Goal: Information Seeking & Learning: Learn about a topic

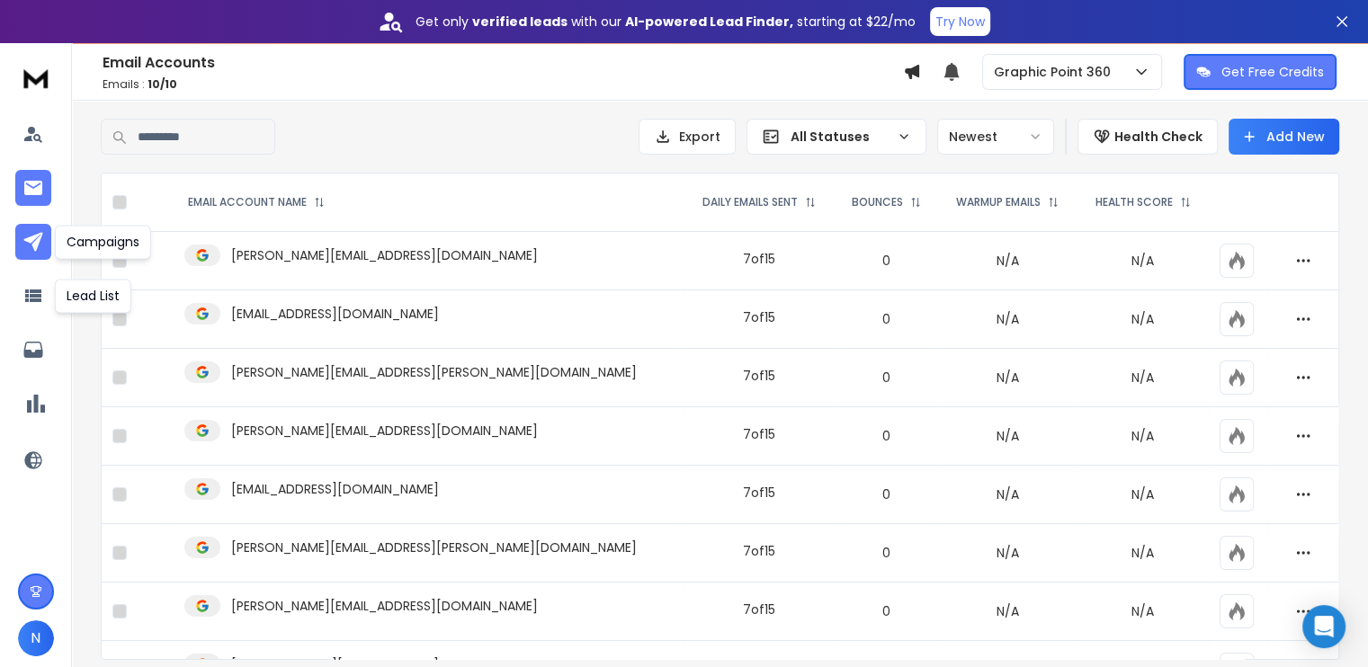
click at [34, 238] on icon at bounding box center [32, 241] width 19 height 19
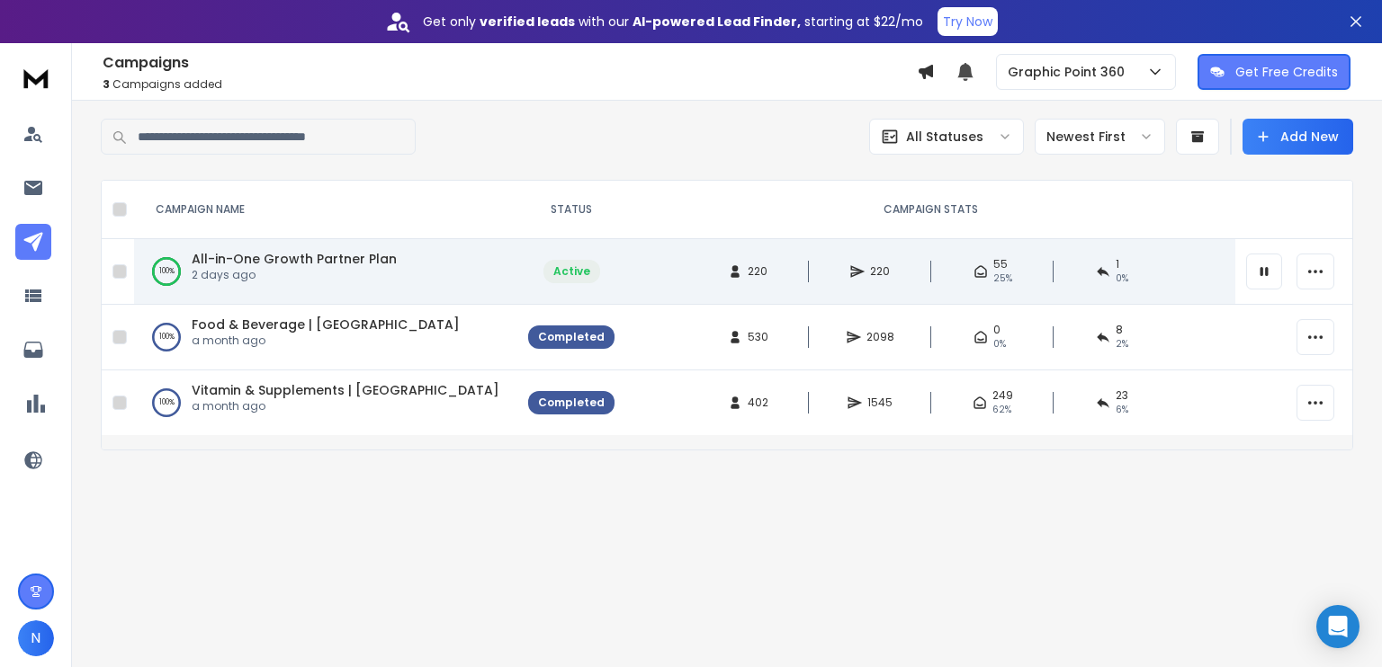
click at [349, 259] on span "All-in-One Growth Partner Plan" at bounding box center [294, 259] width 205 height 18
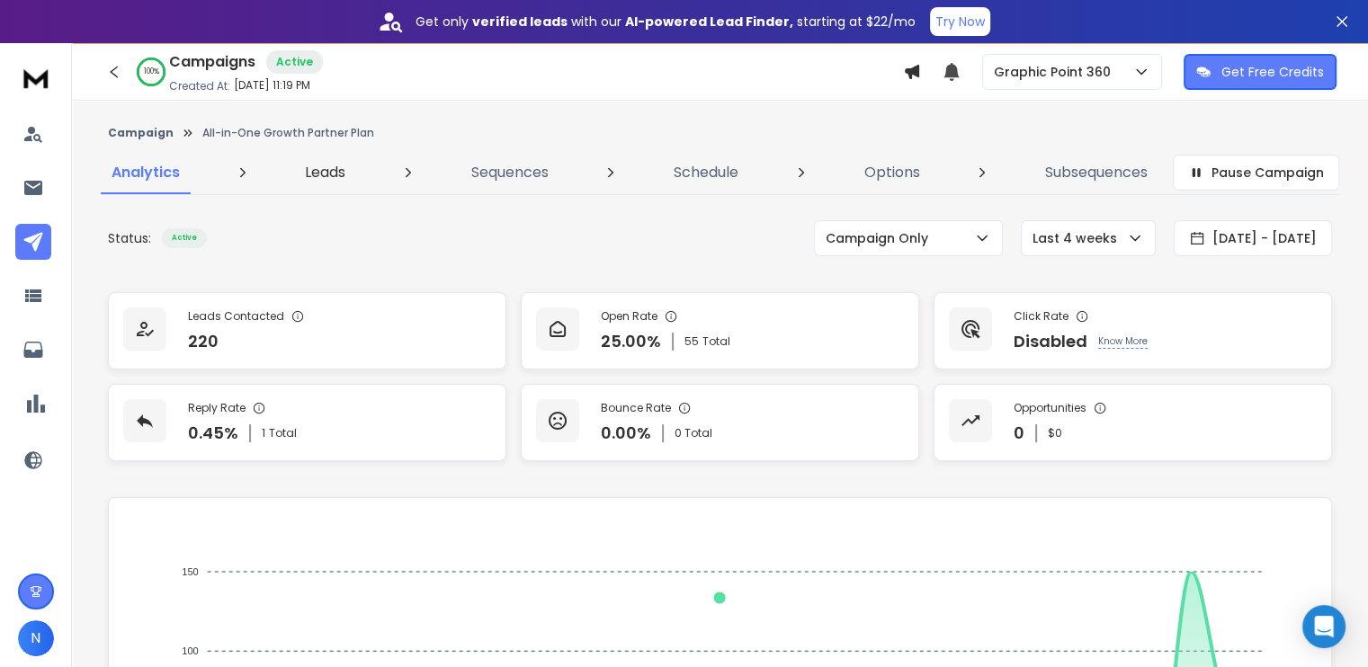
click at [315, 168] on p "Leads" at bounding box center [325, 173] width 40 height 22
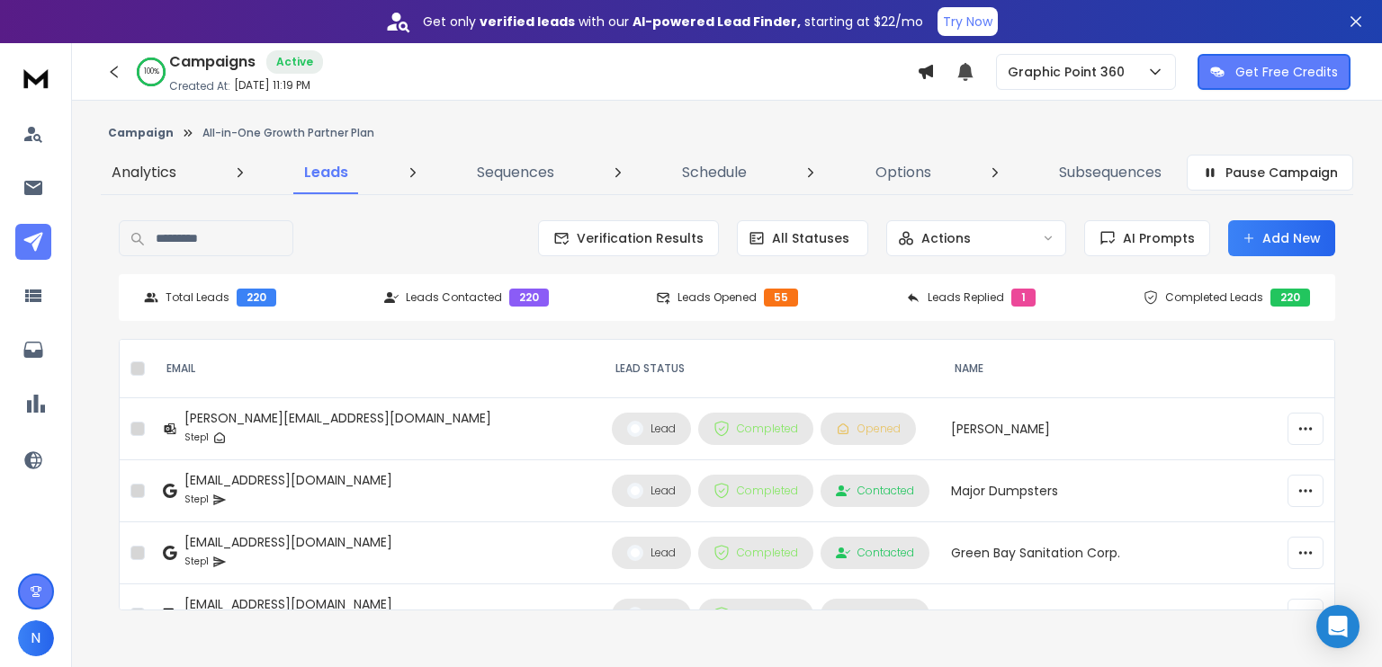
click at [141, 171] on p "Analytics" at bounding box center [144, 173] width 65 height 22
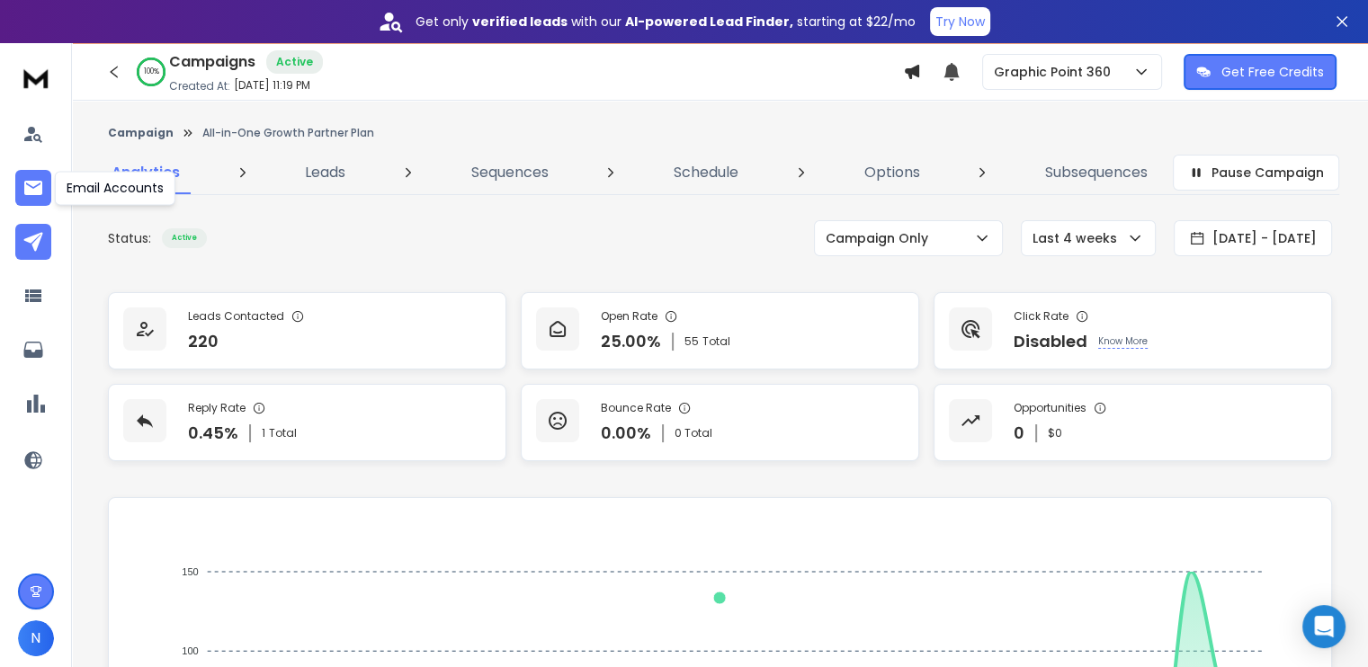
click at [21, 190] on link at bounding box center [33, 188] width 36 height 36
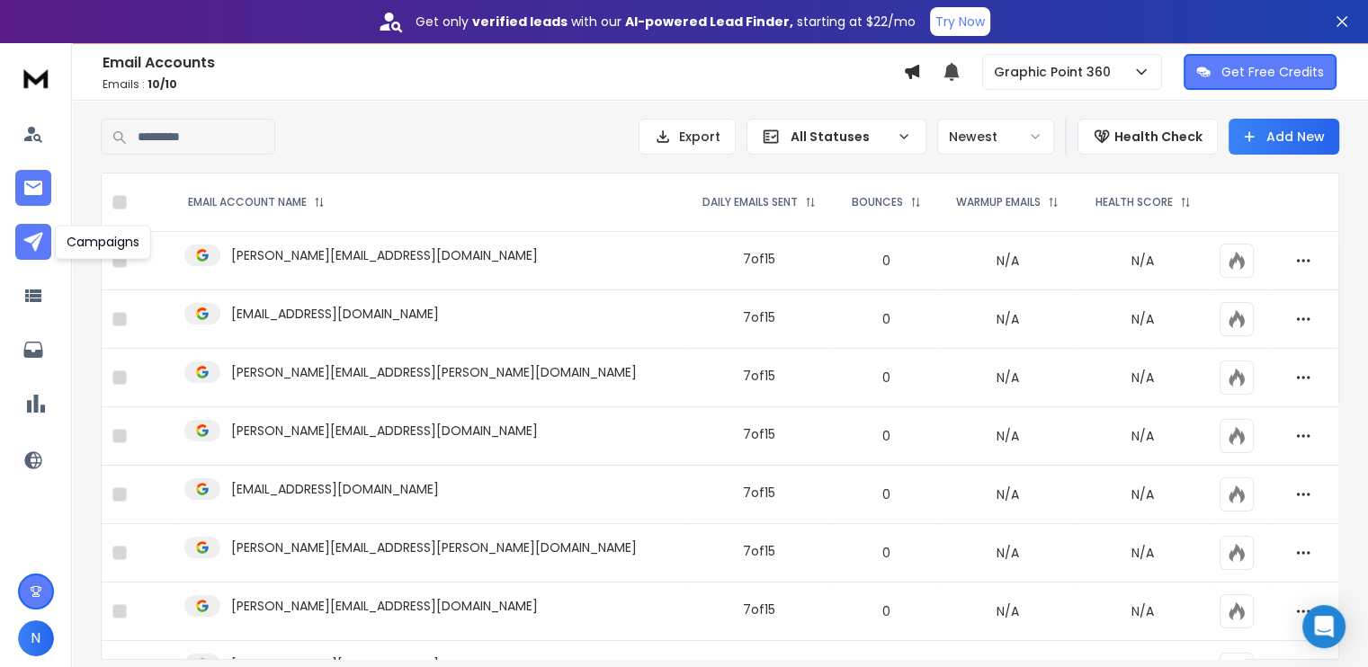
click at [29, 243] on icon at bounding box center [33, 242] width 22 height 22
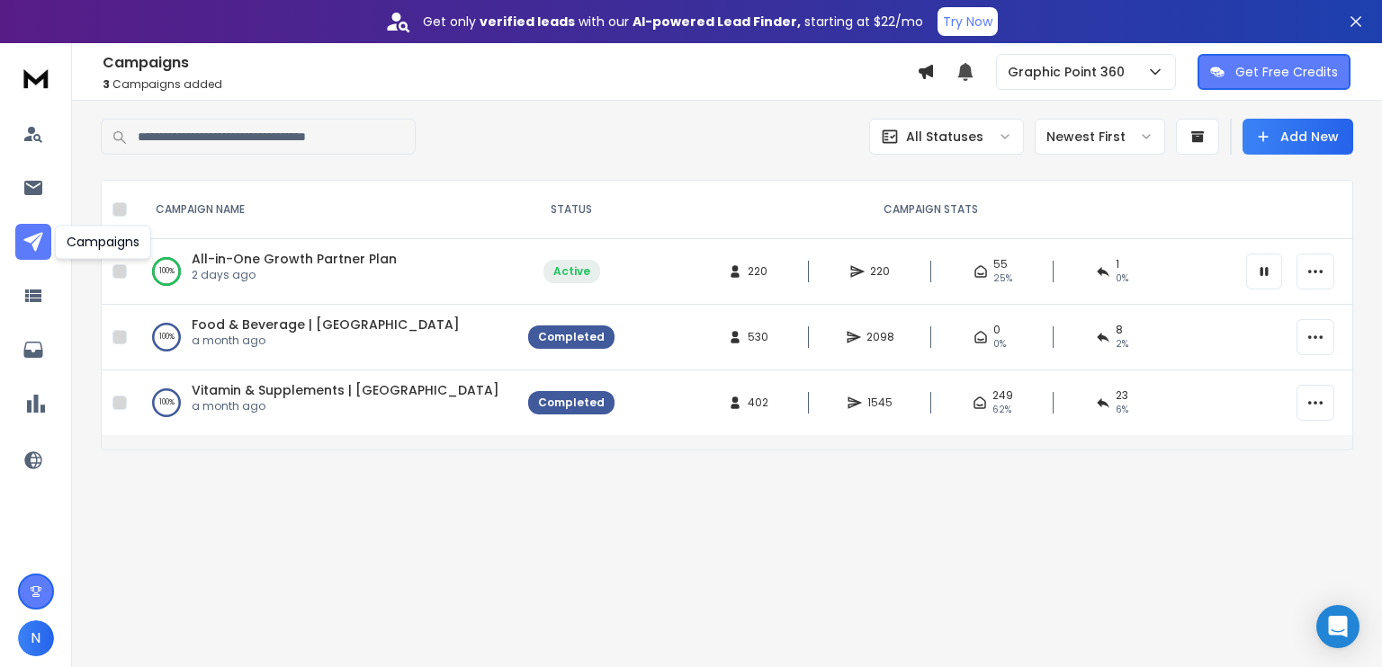
click at [493, 525] on div "Get only verified leads with our AI-powered Lead Finder, starting at $22/mo Try…" at bounding box center [691, 333] width 1382 height 667
